Goal: Task Accomplishment & Management: Use online tool/utility

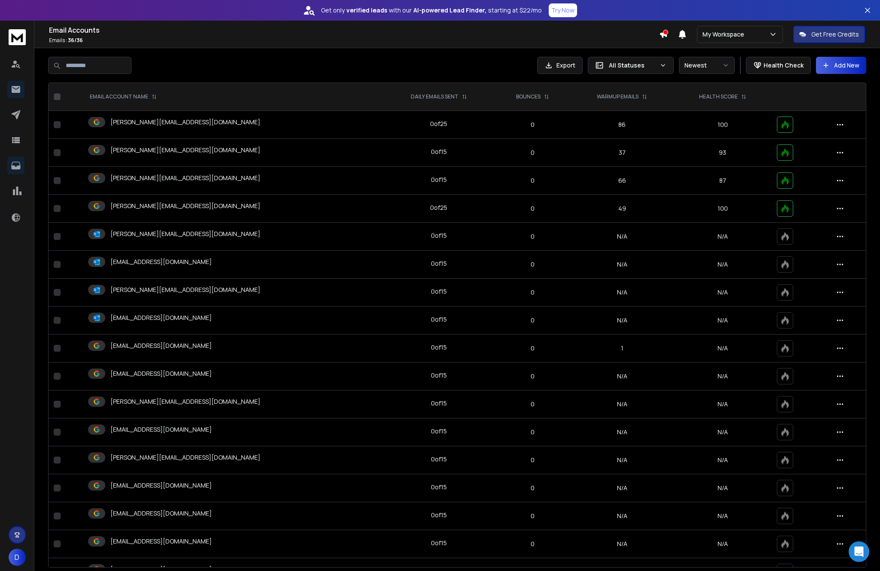
click at [15, 162] on icon at bounding box center [16, 165] width 10 height 10
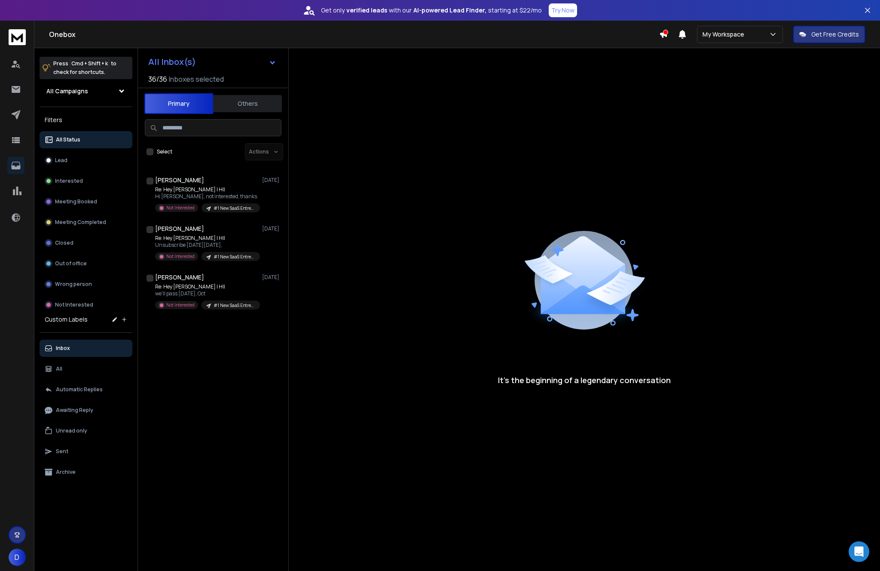
click at [25, 138] on div at bounding box center [17, 141] width 20 height 20
click at [14, 115] on icon at bounding box center [15, 114] width 9 height 9
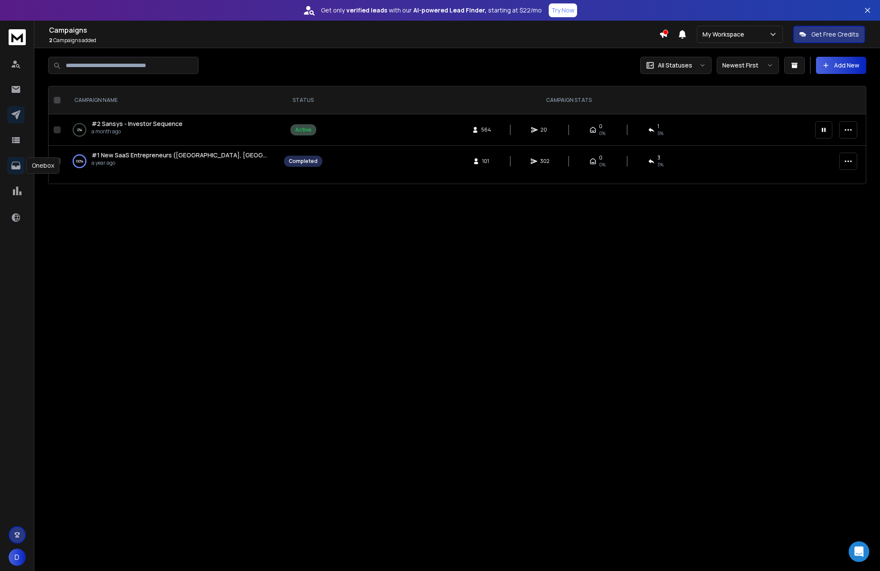
click at [12, 167] on icon at bounding box center [15, 166] width 9 height 8
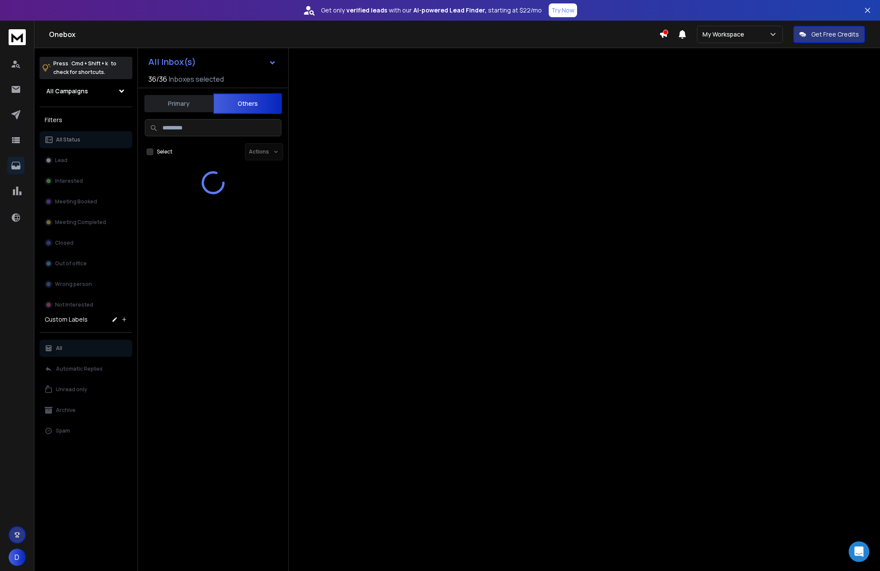
click at [247, 102] on button "Others" at bounding box center [247, 103] width 69 height 21
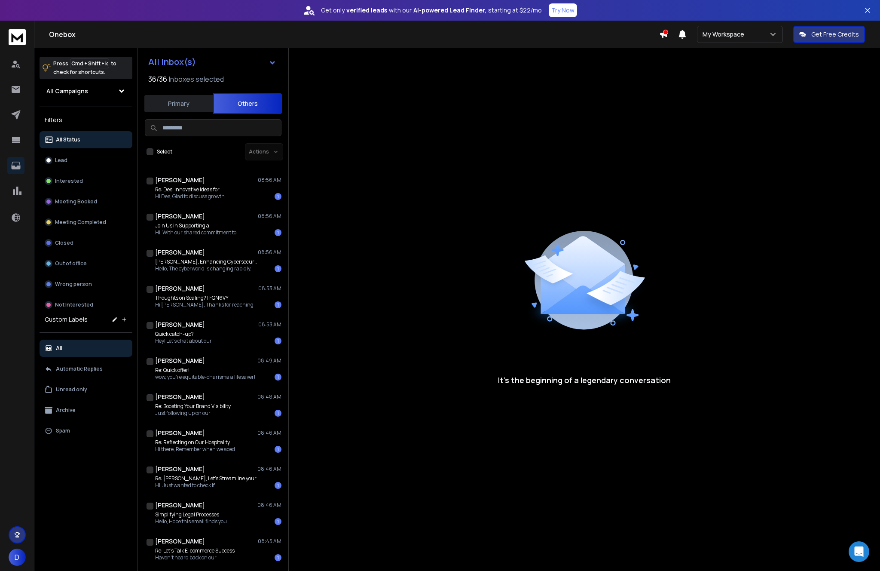
click at [156, 104] on button "Primary" at bounding box center [178, 103] width 69 height 19
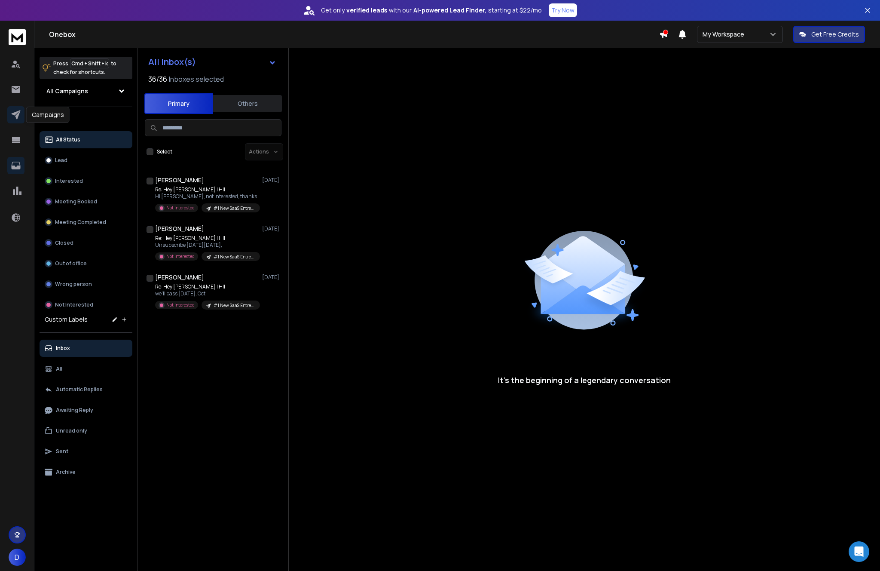
click at [15, 117] on icon at bounding box center [16, 115] width 10 height 10
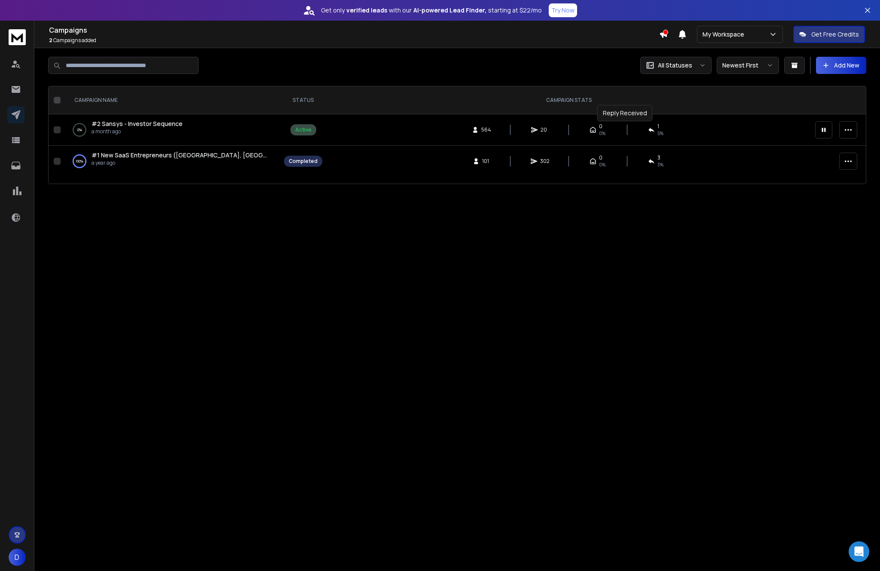
click at [648, 129] on icon at bounding box center [651, 130] width 6 height 5
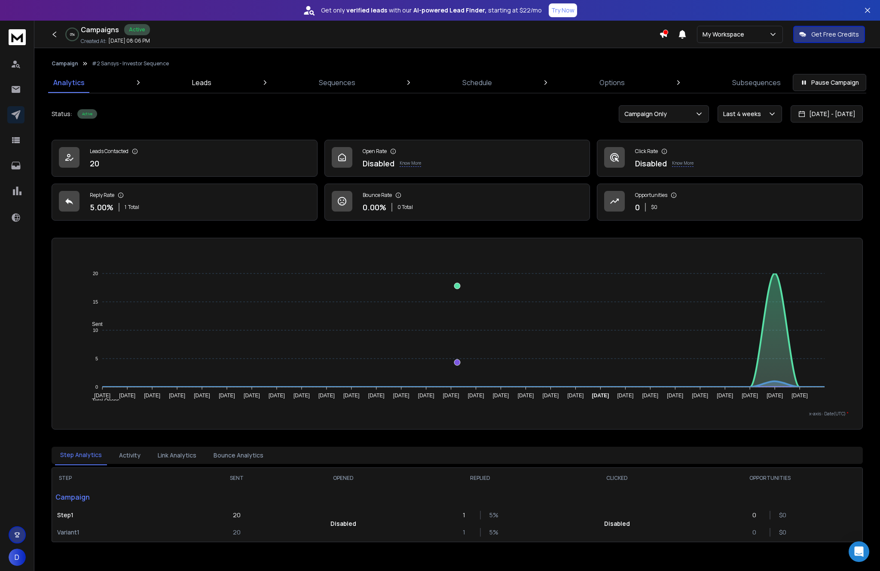
click at [197, 81] on p "Leads" at bounding box center [201, 82] width 19 height 10
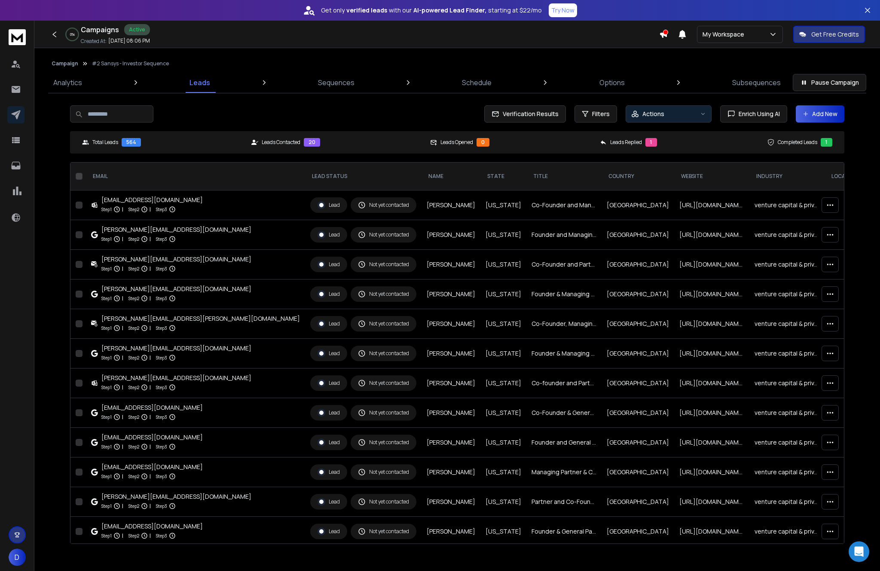
click at [707, 113] on button "Actions" at bounding box center [668, 113] width 86 height 17
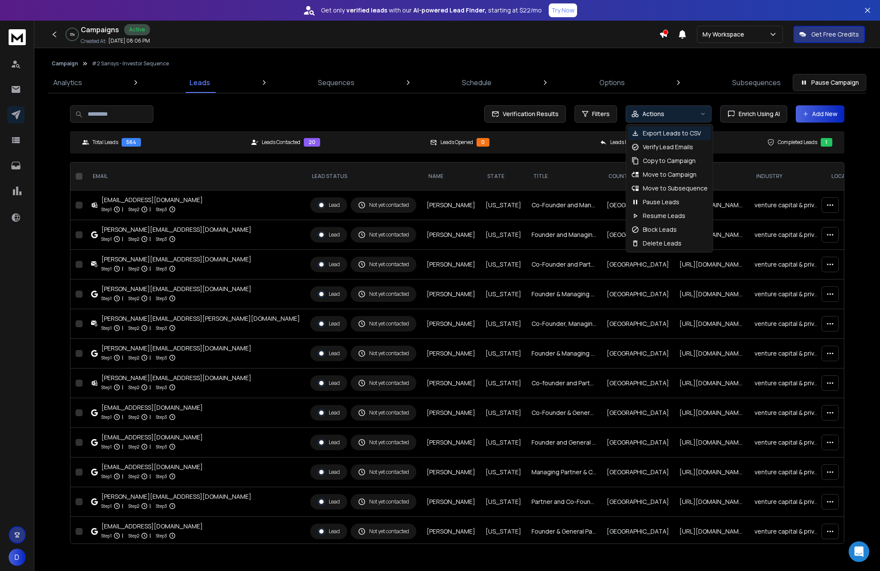
click at [707, 113] on button "Actions" at bounding box center [668, 113] width 86 height 17
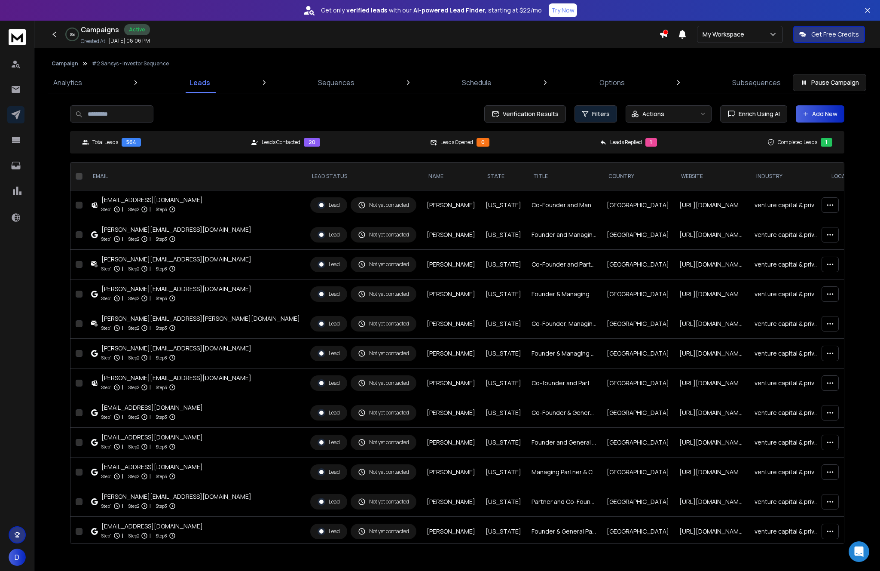
click at [603, 113] on span "Filters" at bounding box center [601, 114] width 18 height 9
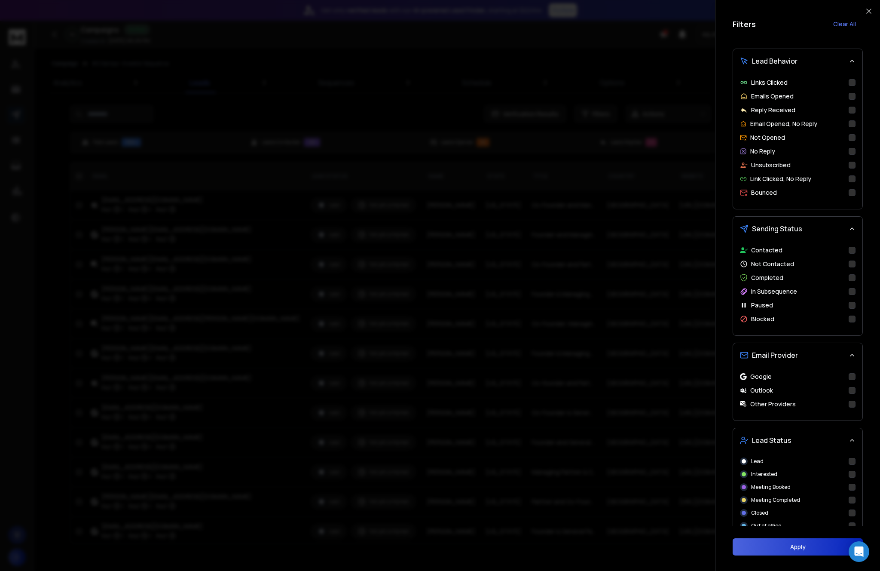
click at [849, 108] on button "Reply Received" at bounding box center [851, 110] width 7 height 7
click at [548, 124] on div at bounding box center [440, 285] width 880 height 571
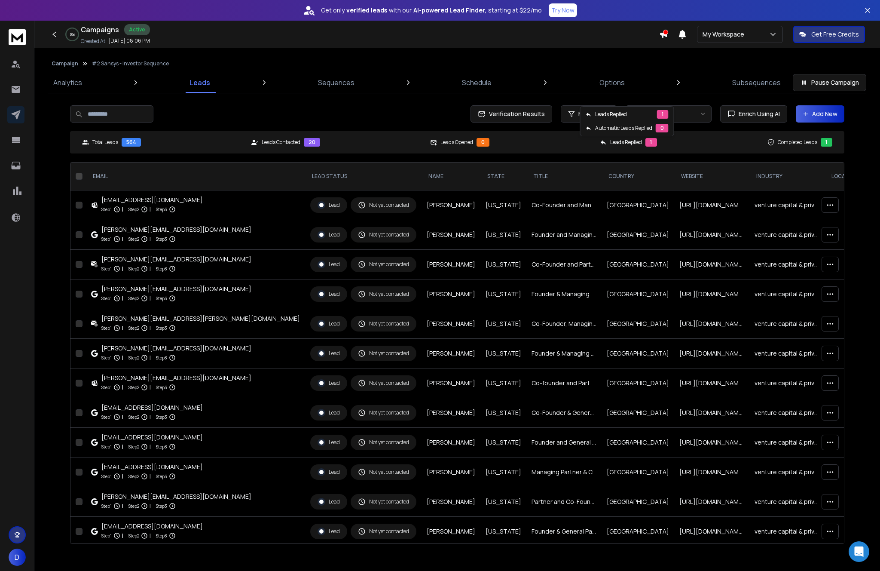
click at [625, 146] on div "Leads Replied 1" at bounding box center [628, 142] width 57 height 9
click at [652, 142] on div "1" at bounding box center [651, 142] width 12 height 9
click at [21, 169] on link at bounding box center [15, 165] width 17 height 17
